Goal: Task Accomplishment & Management: Use online tool/utility

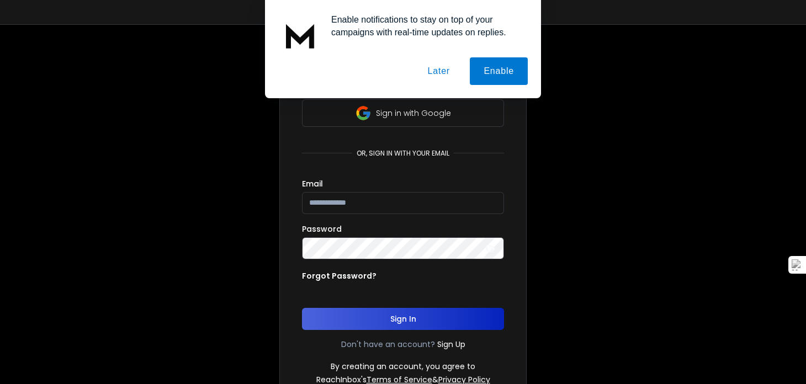
type input "**********"
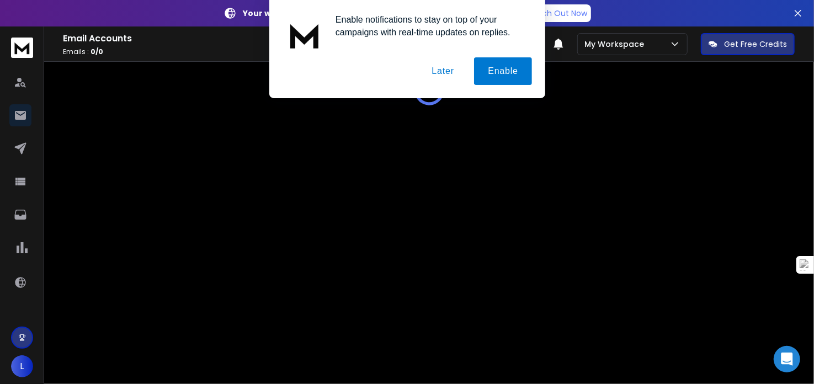
click at [360, 199] on div "Your warmest leads are on your site – Turn visits into conversations Reach Out …" at bounding box center [407, 192] width 814 height 384
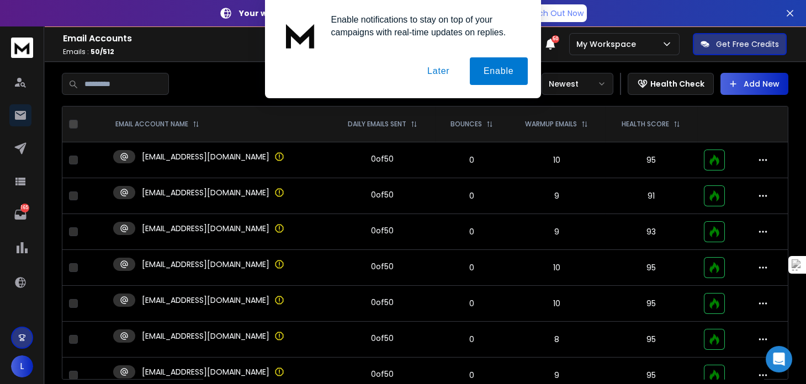
click at [449, 66] on button "Later" at bounding box center [438, 71] width 50 height 28
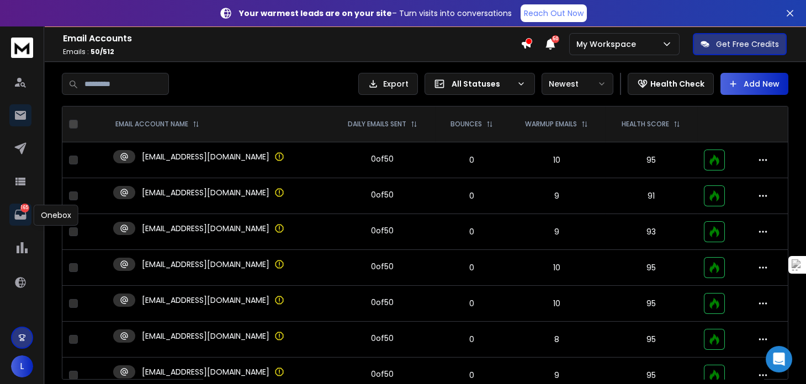
click at [19, 216] on icon at bounding box center [20, 215] width 12 height 10
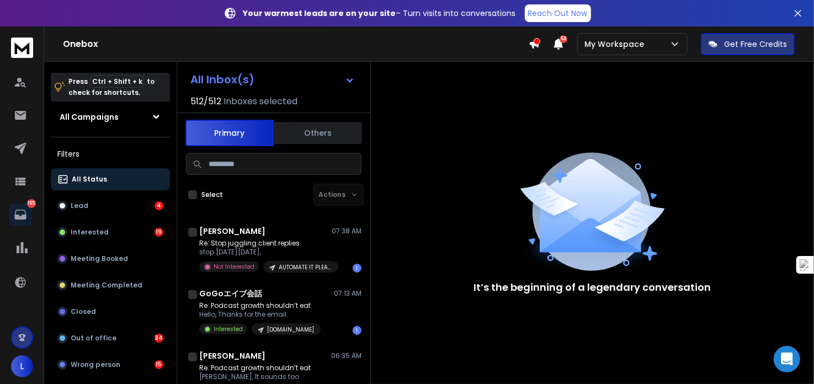
click at [348, 197] on div "Actions" at bounding box center [339, 195] width 50 height 22
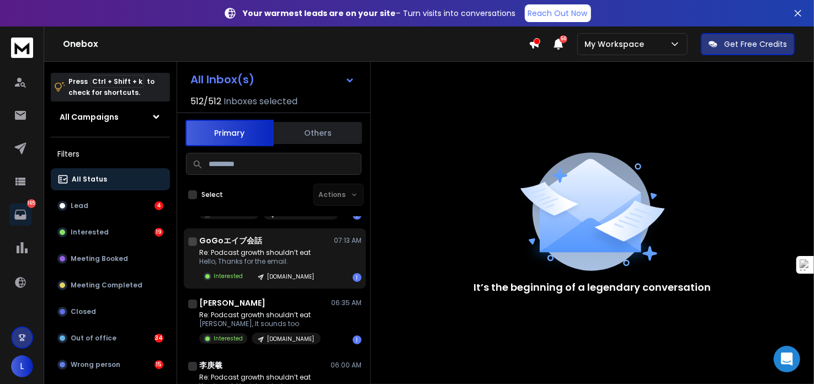
scroll to position [49, 0]
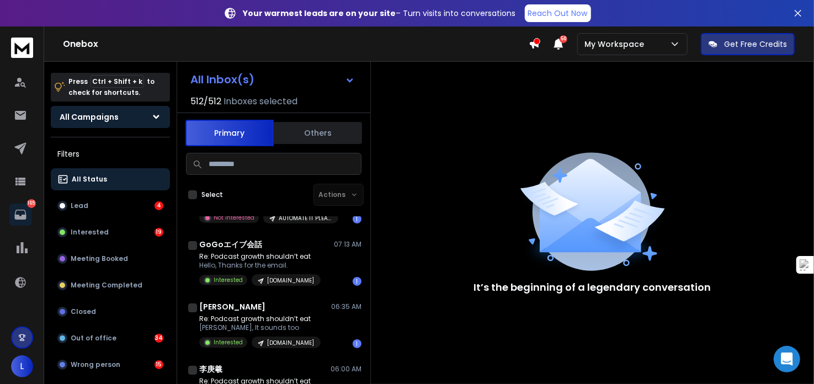
click at [140, 121] on button "All Campaigns" at bounding box center [110, 117] width 119 height 22
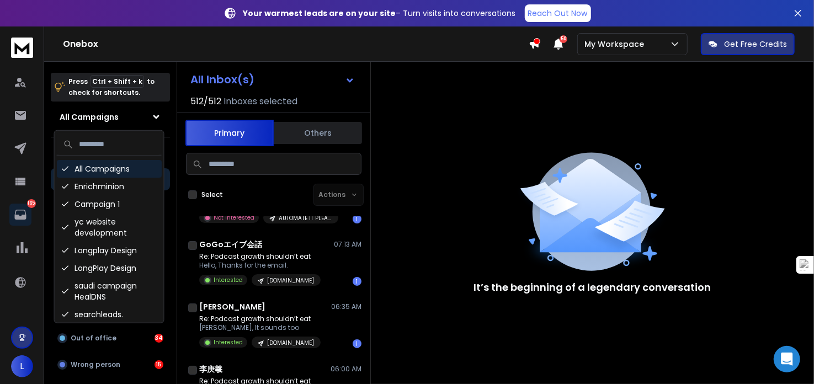
click at [115, 169] on div "All Campaigns" at bounding box center [109, 169] width 105 height 18
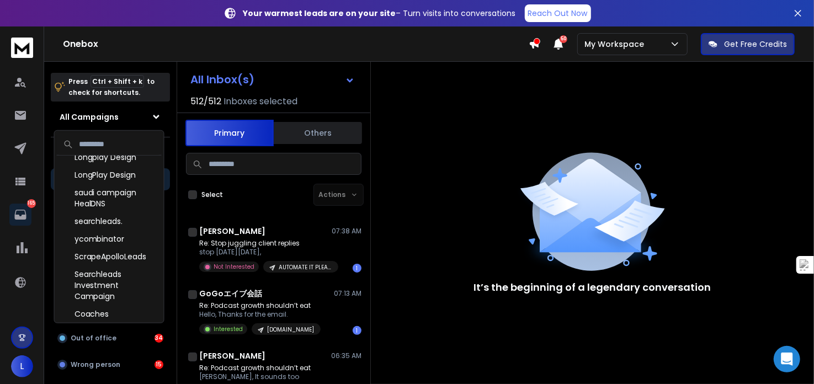
scroll to position [128, 0]
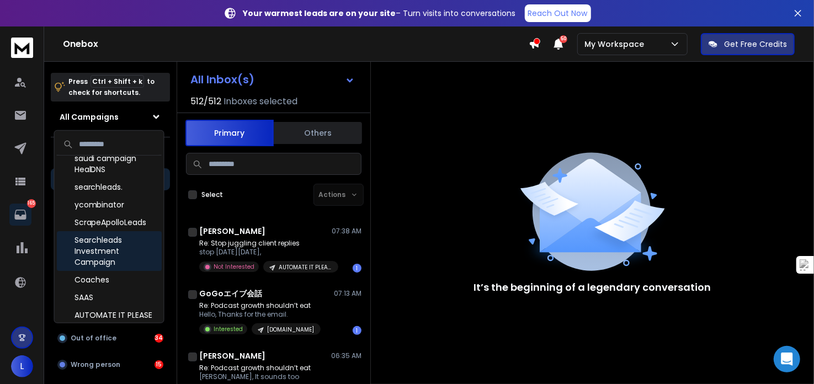
click at [103, 247] on div "Searchleads Investment Campaign" at bounding box center [109, 251] width 105 height 40
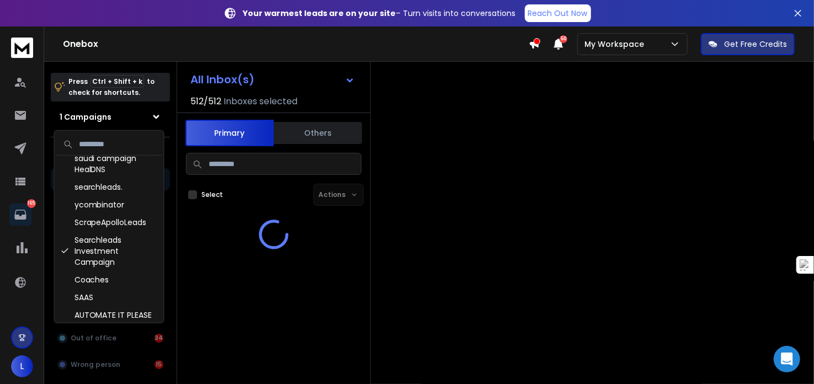
click at [226, 54] on div "Onebox 50 My Workspace Get Free Credits" at bounding box center [407, 43] width 814 height 35
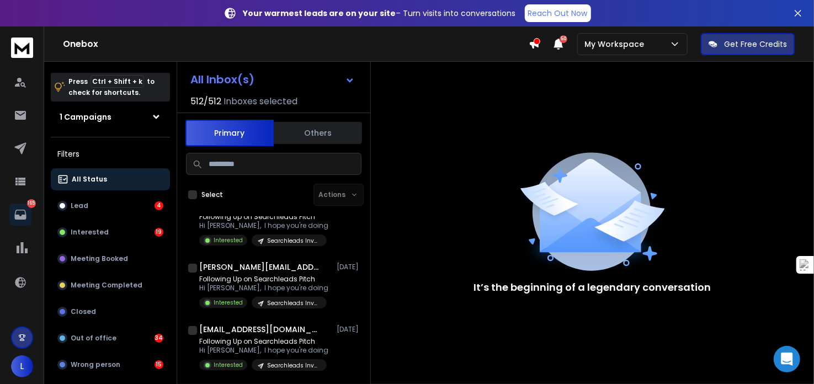
scroll to position [122, 0]
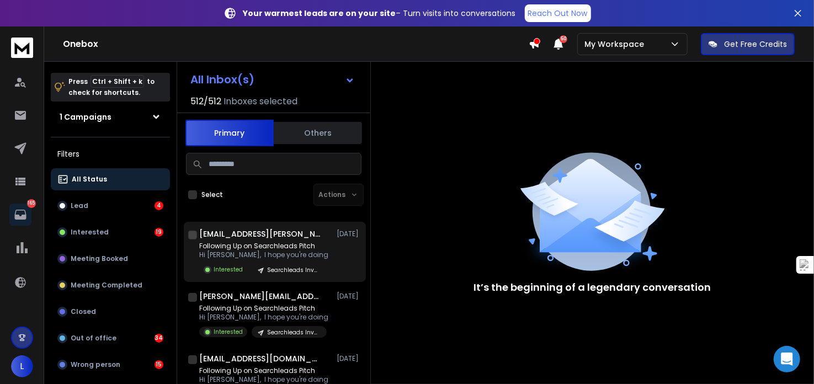
click at [246, 247] on p "Following Up on Searchleads Pitch" at bounding box center [263, 246] width 129 height 9
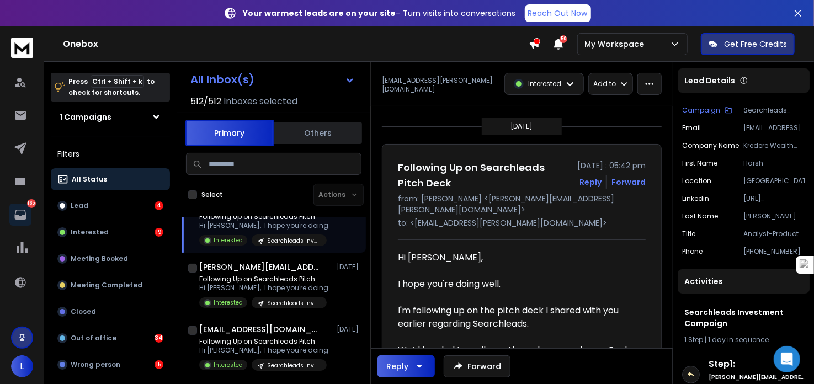
scroll to position [0, 0]
